Goal: Check status: Check status

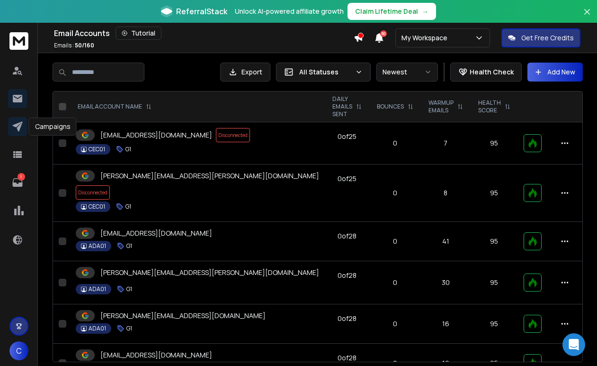
click at [19, 128] on icon at bounding box center [17, 127] width 10 height 10
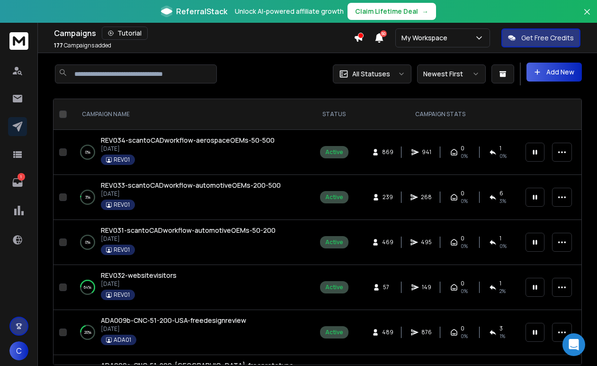
click at [255, 185] on span "REV033-scantoCADworkflow-automotiveOEMs-200-500" at bounding box center [191, 184] width 180 height 9
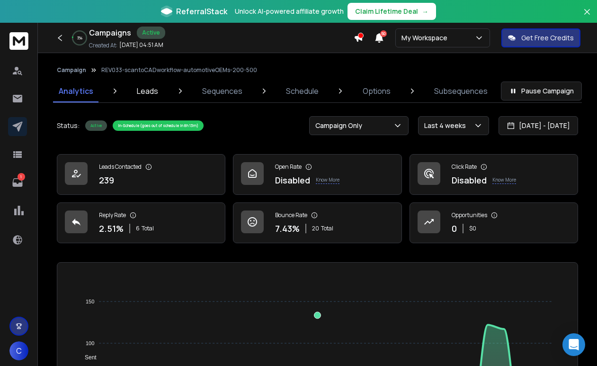
click at [145, 97] on link "Leads" at bounding box center [147, 91] width 33 height 23
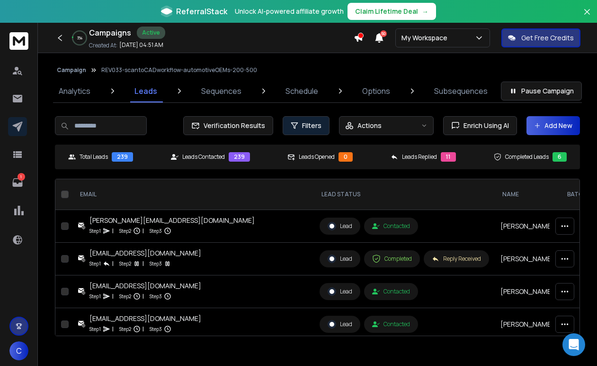
click at [321, 122] on span "Filters" at bounding box center [311, 125] width 19 height 9
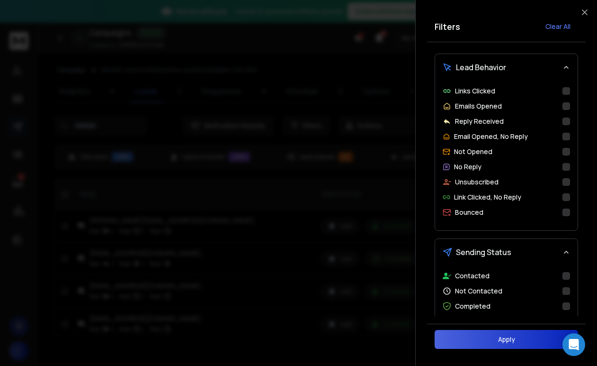
click at [448, 120] on button "Reply Received" at bounding box center [566, 121] width 8 height 8
click at [448, 335] on button "Apply" at bounding box center [506, 339] width 143 height 19
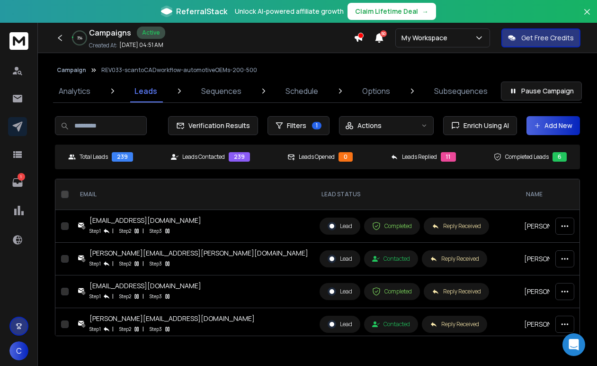
scroll to position [241, 0]
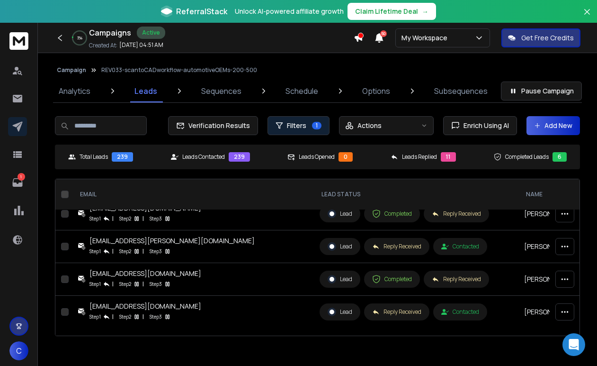
click at [298, 118] on button "Filters 1" at bounding box center [299, 125] width 62 height 19
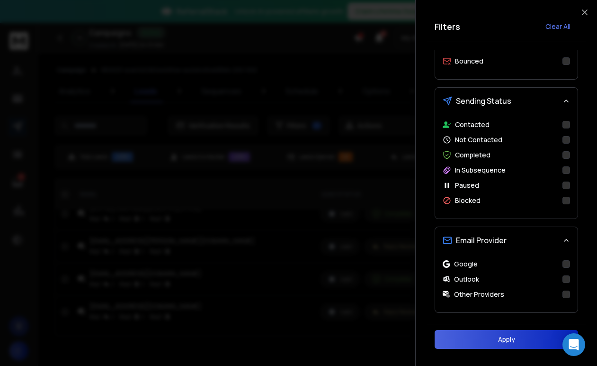
scroll to position [371, 0]
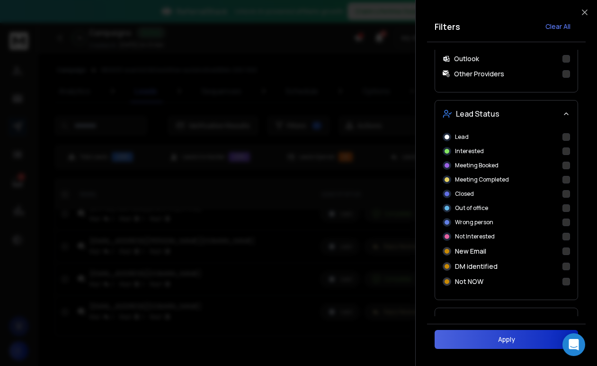
click at [361, 102] on div at bounding box center [298, 183] width 597 height 366
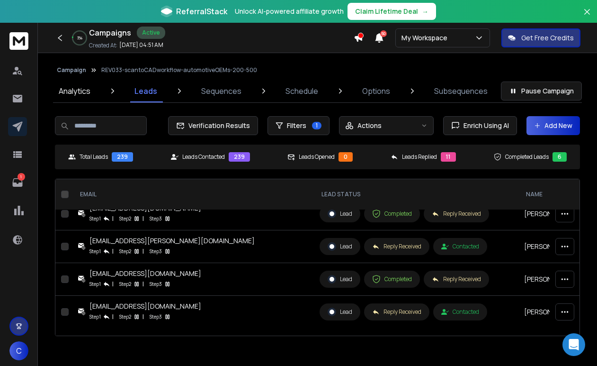
click at [77, 97] on link "Analytics" at bounding box center [74, 91] width 43 height 23
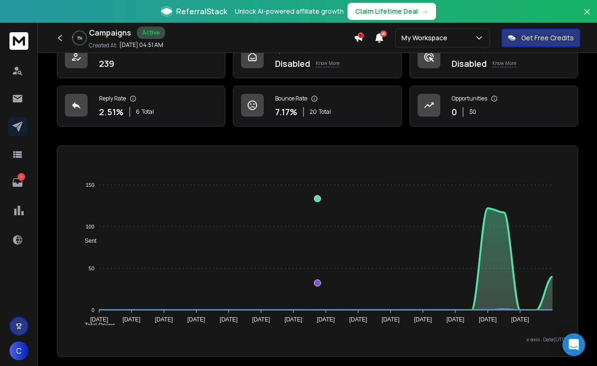
scroll to position [118, 0]
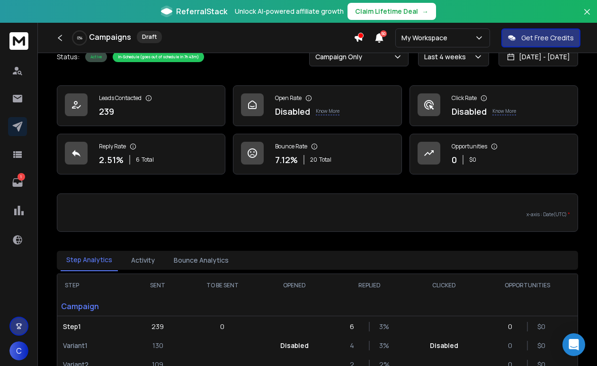
scroll to position [56, 0]
